Goal: Communication & Community: Share content

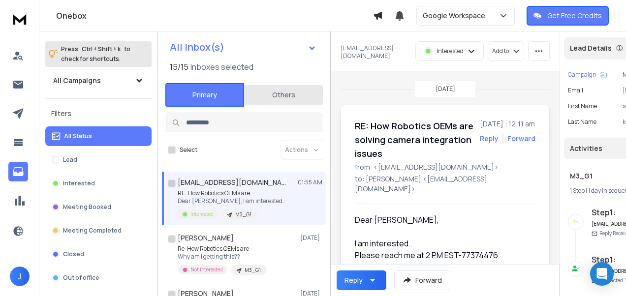
scroll to position [615, 0]
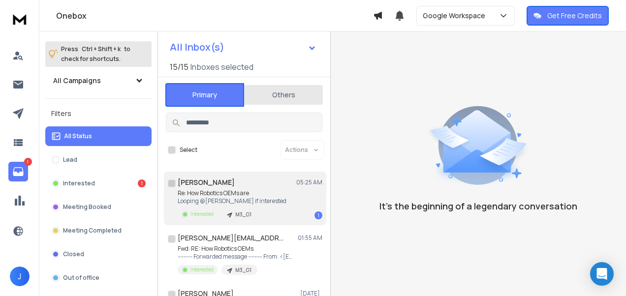
click at [234, 180] on div "[PERSON_NAME] 05:25 AM" at bounding box center [250, 183] width 145 height 10
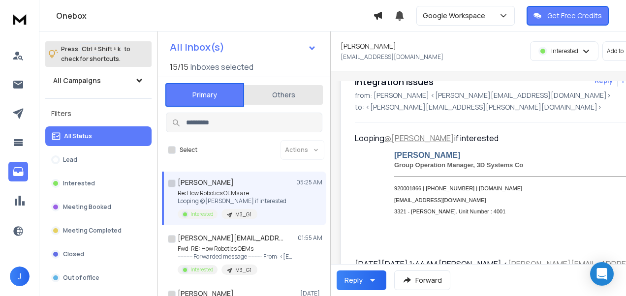
scroll to position [58, 0]
drag, startPoint x: 477, startPoint y: 163, endPoint x: 529, endPoint y: 165, distance: 52.8
click at [529, 165] on td "[PERSON_NAME] Group Operation Manager , 3D Systems Co" at bounding box center [522, 164] width 256 height 26
copy span "3D Systems Co"
drag, startPoint x: 394, startPoint y: 158, endPoint x: 446, endPoint y: 157, distance: 52.2
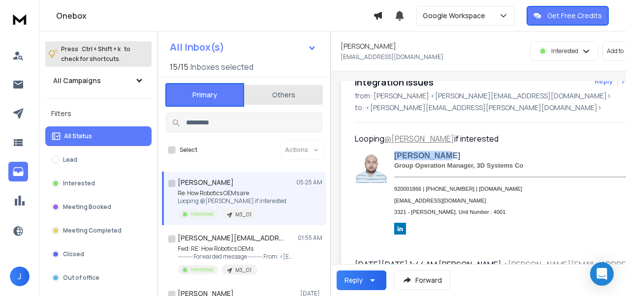
click at [446, 157] on td "[PERSON_NAME] Group Operation Manager , 3D Systems Co" at bounding box center [522, 164] width 256 height 26
copy span "[PERSON_NAME]"
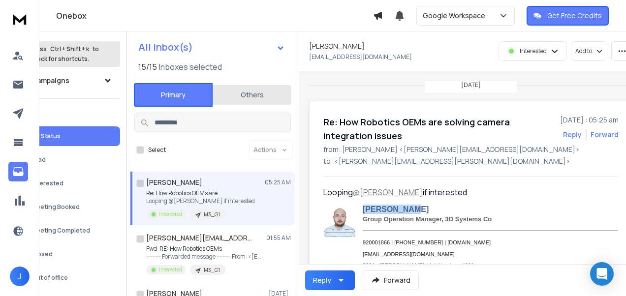
scroll to position [0, 28]
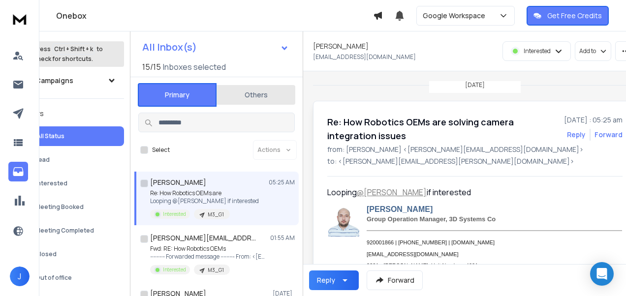
click at [613, 134] on div "Forward" at bounding box center [609, 135] width 28 height 10
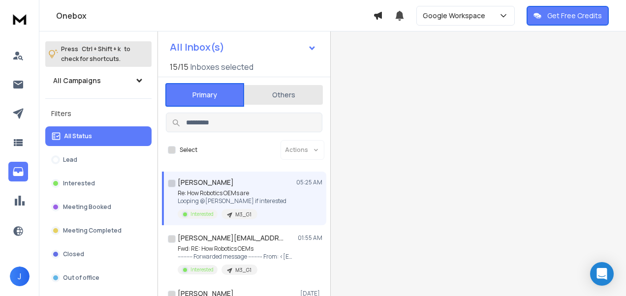
scroll to position [0, 0]
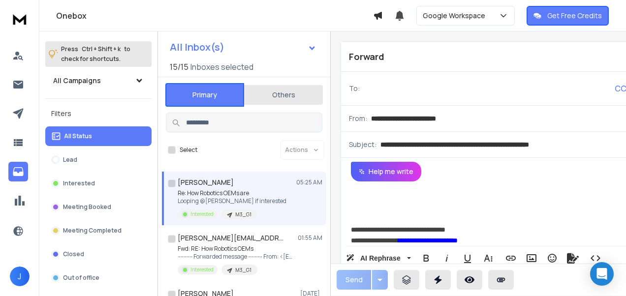
click at [391, 82] on input at bounding box center [398, 89] width 69 height 18
click at [396, 83] on input "******" at bounding box center [398, 89] width 69 height 18
type input "**********"
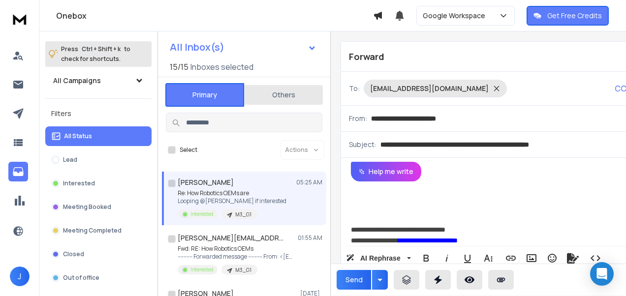
click at [476, 90] on div "[EMAIL_ADDRESS][DOMAIN_NAME]" at bounding box center [487, 89] width 247 height 18
click at [511, 95] on input at bounding box center [545, 89] width 69 height 18
type input "**********"
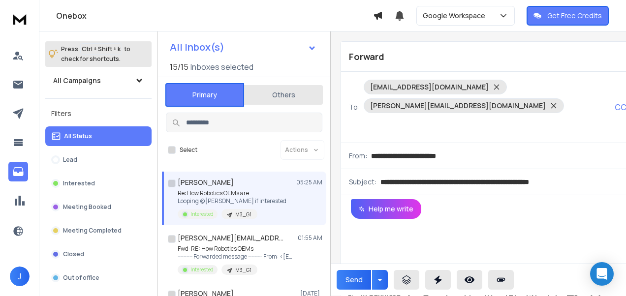
click at [588, 88] on div "[EMAIL_ADDRESS][DOMAIN_NAME] [PERSON_NAME][EMAIL_ADDRESS][DOMAIN_NAME]" at bounding box center [487, 107] width 247 height 55
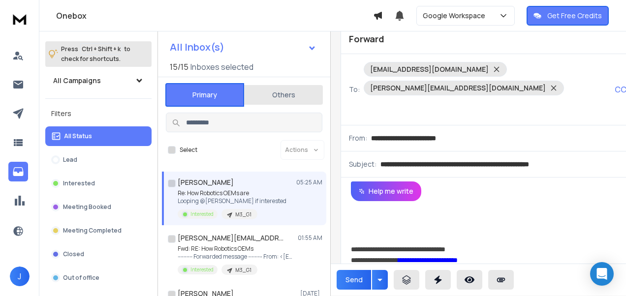
scroll to position [20, 0]
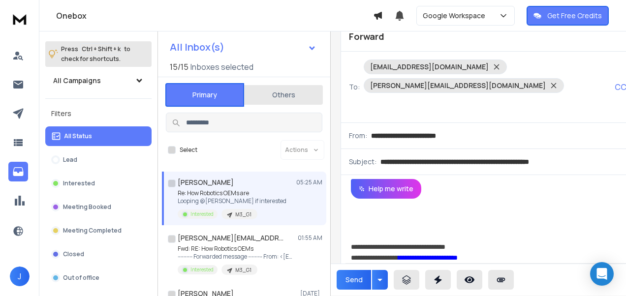
click at [353, 284] on button "Send" at bounding box center [354, 280] width 34 height 20
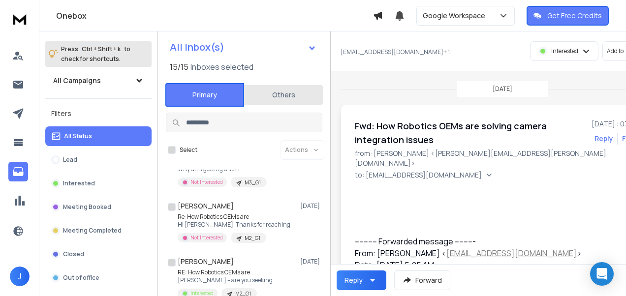
scroll to position [193, 0]
